Goal: Communication & Community: Answer question/provide support

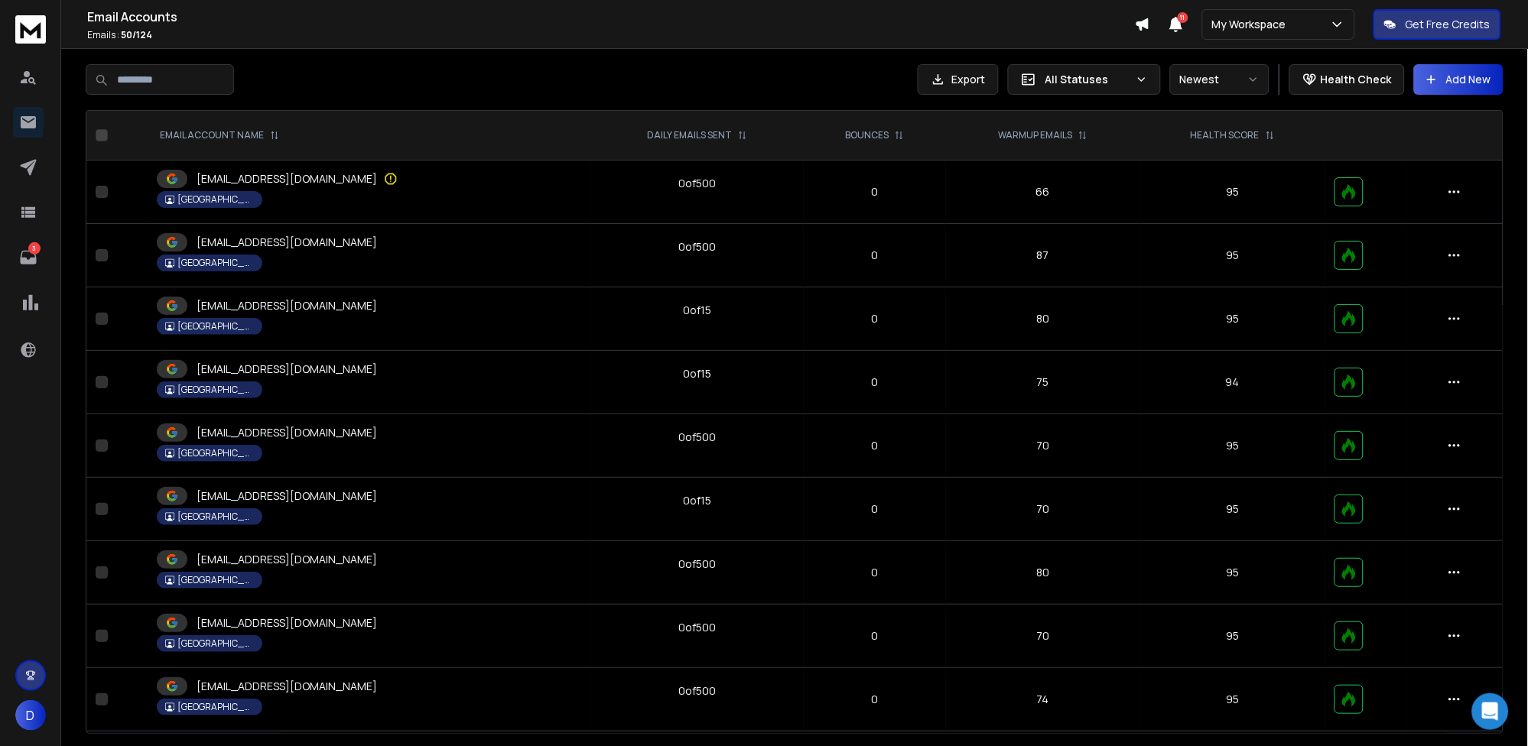
click at [27, 241] on div "3" at bounding box center [30, 216] width 35 height 309
click at [27, 248] on link "3" at bounding box center [28, 257] width 31 height 31
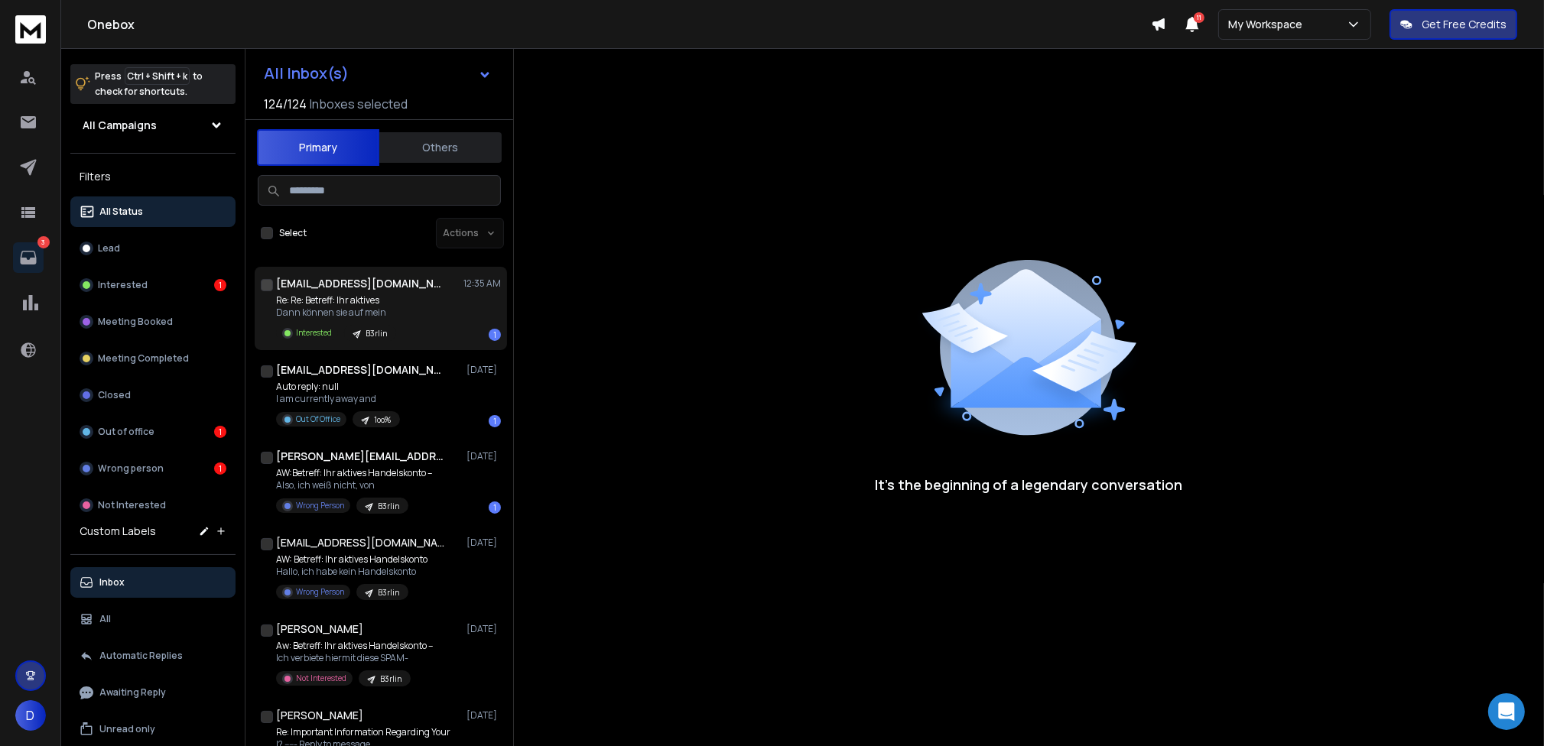
click at [416, 330] on div "Re: Re: Betreff: Ihr aktives Dann können sie auf mein Interested B3rlin 1" at bounding box center [388, 317] width 225 height 47
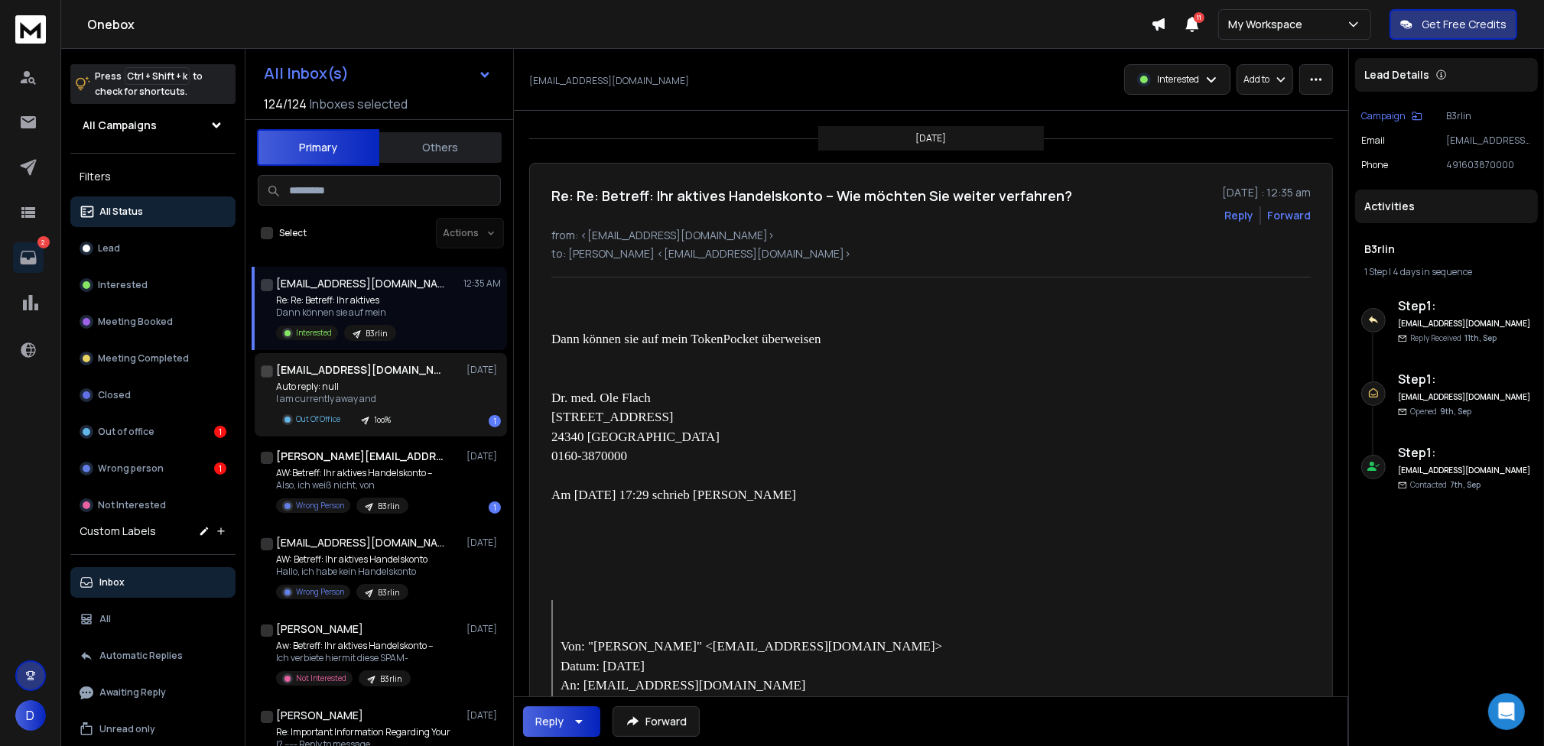
click at [326, 400] on p "I am currently away and" at bounding box center [338, 399] width 124 height 12
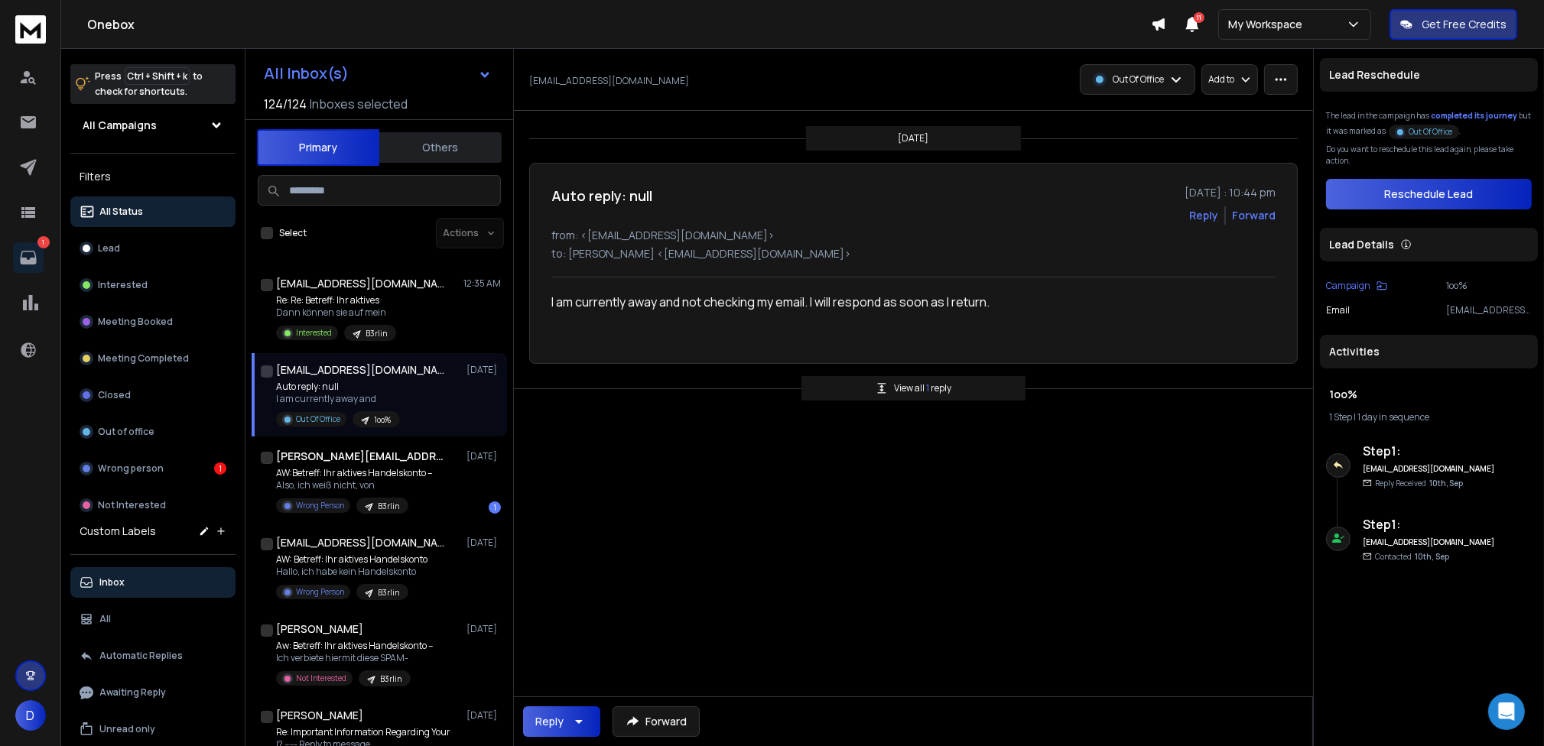
click at [655, 307] on div "I am currently away and not checking my email. I will respond as soon as I retu…" at bounding box center [780, 317] width 459 height 49
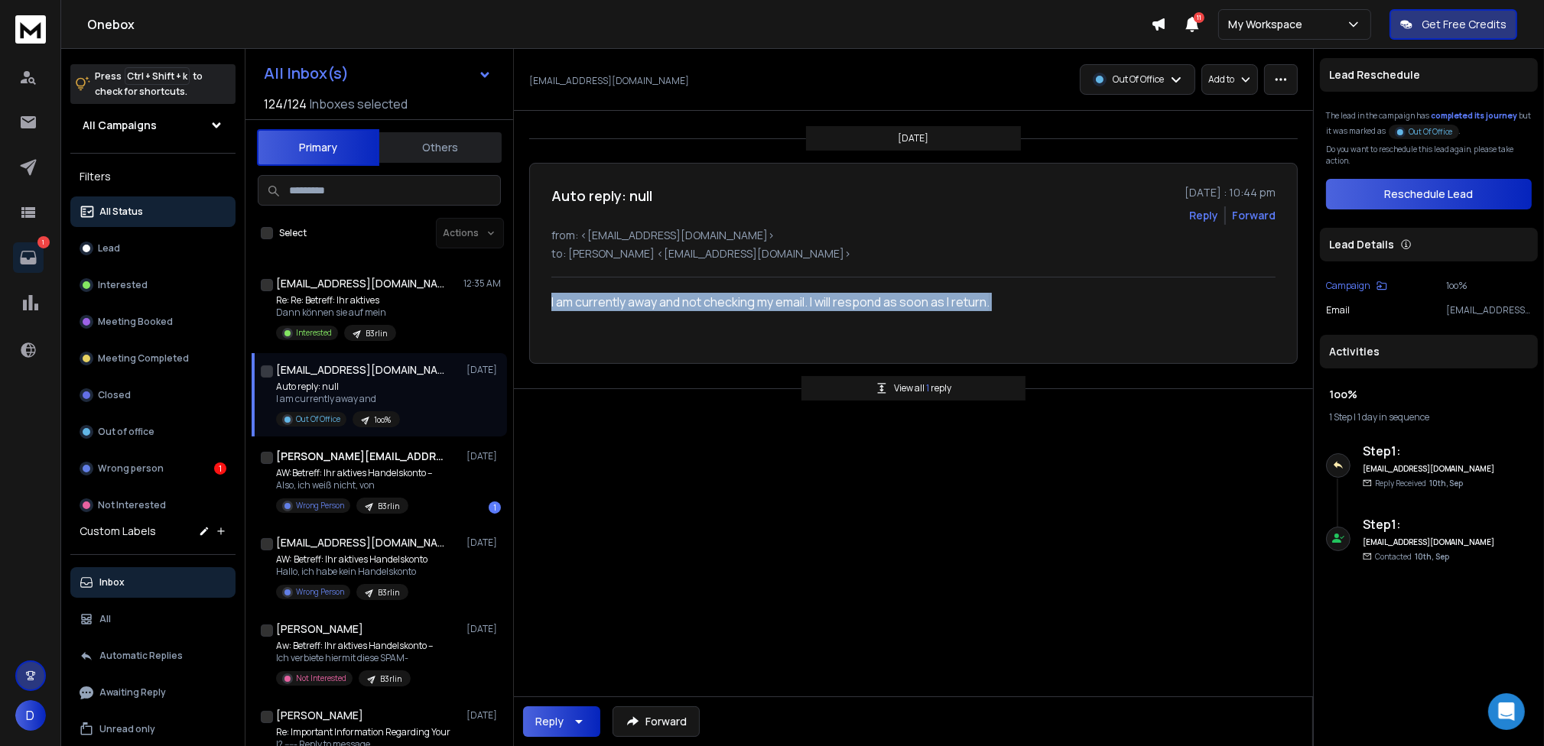
click at [655, 307] on div "I am currently away and not checking my email. I will respond as soon as I retu…" at bounding box center [780, 317] width 459 height 49
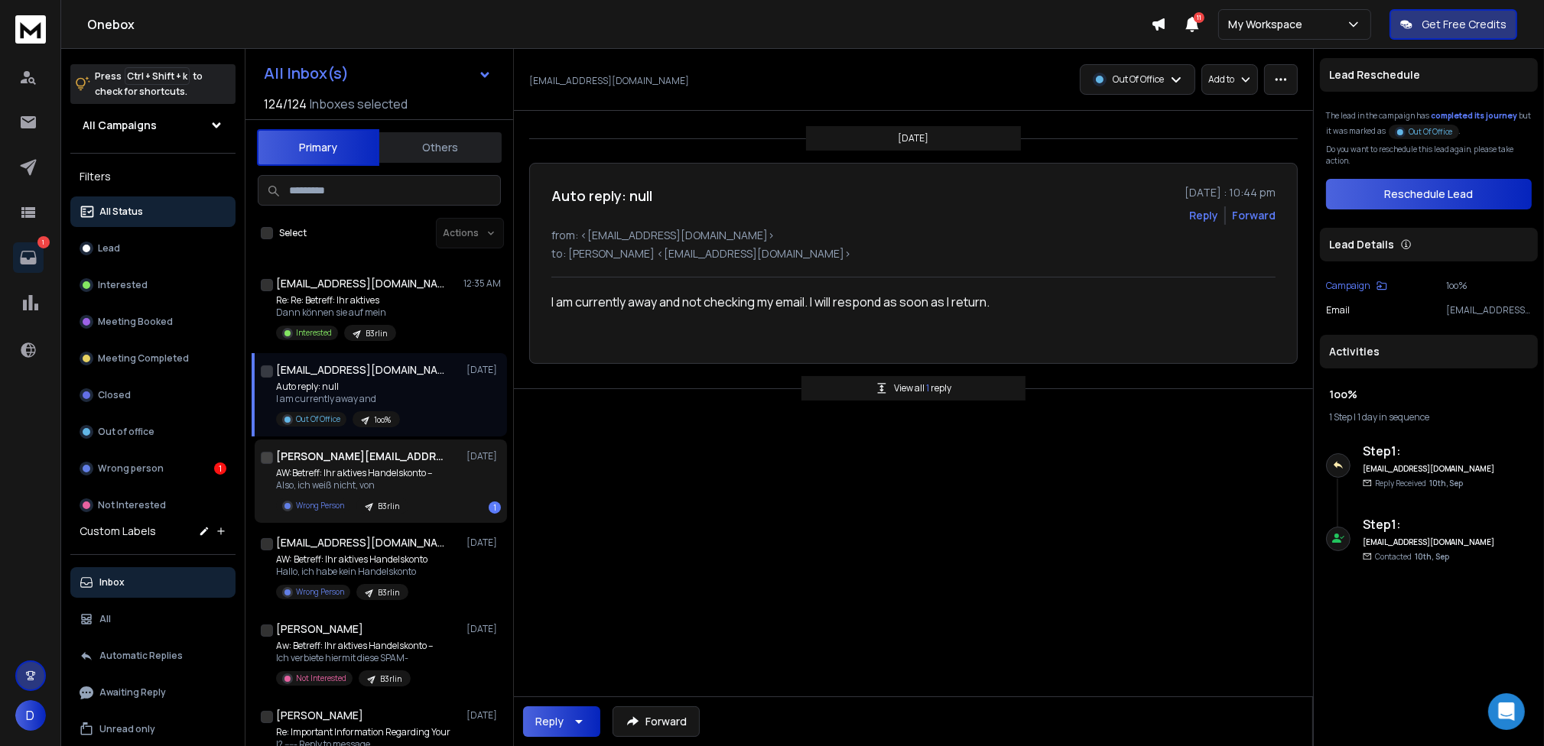
click at [398, 475] on p "AW:Betreff: Ihr aktives Handelskonto –" at bounding box center [354, 473] width 156 height 12
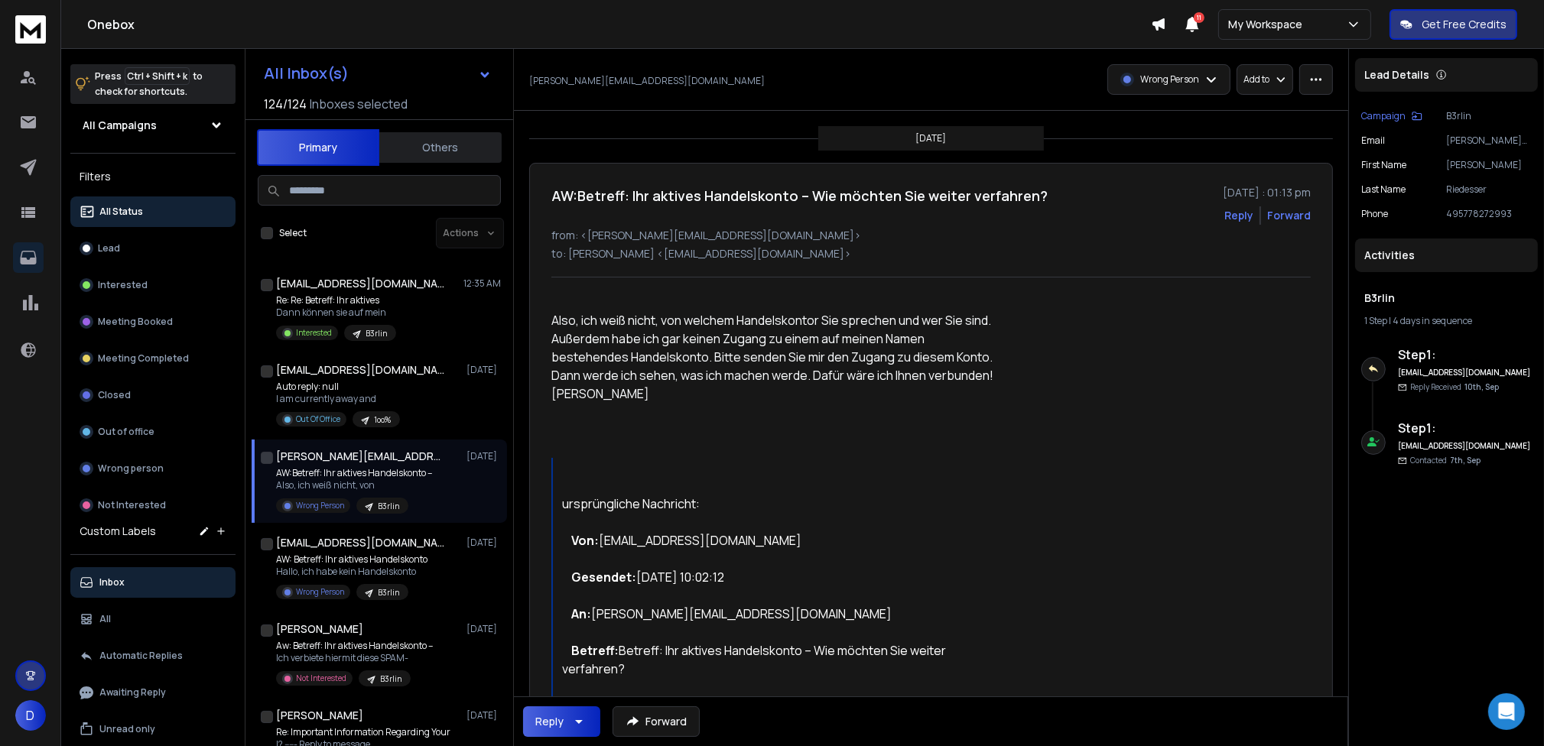
drag, startPoint x: 734, startPoint y: 316, endPoint x: 617, endPoint y: 411, distance: 150.6
click at [617, 411] on div at bounding box center [774, 412] width 447 height 18
drag, startPoint x: 589, startPoint y: 559, endPoint x: 585, endPoint y: 567, distance: 8.5
click at [462, 145] on button "Others" at bounding box center [440, 148] width 122 height 34
